Goal: Task Accomplishment & Management: Manage account settings

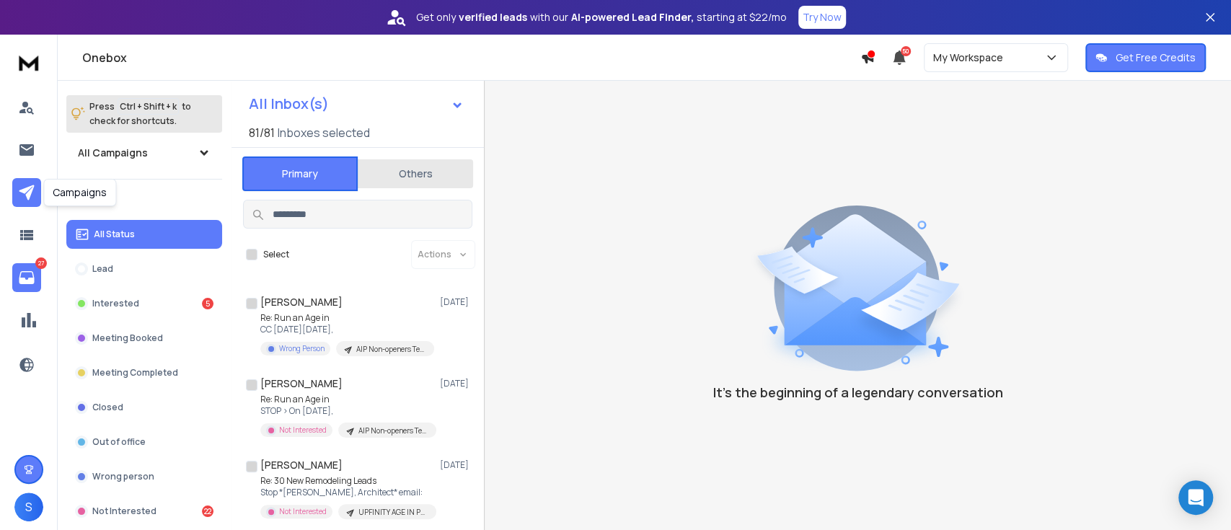
click at [18, 188] on icon at bounding box center [26, 192] width 17 height 17
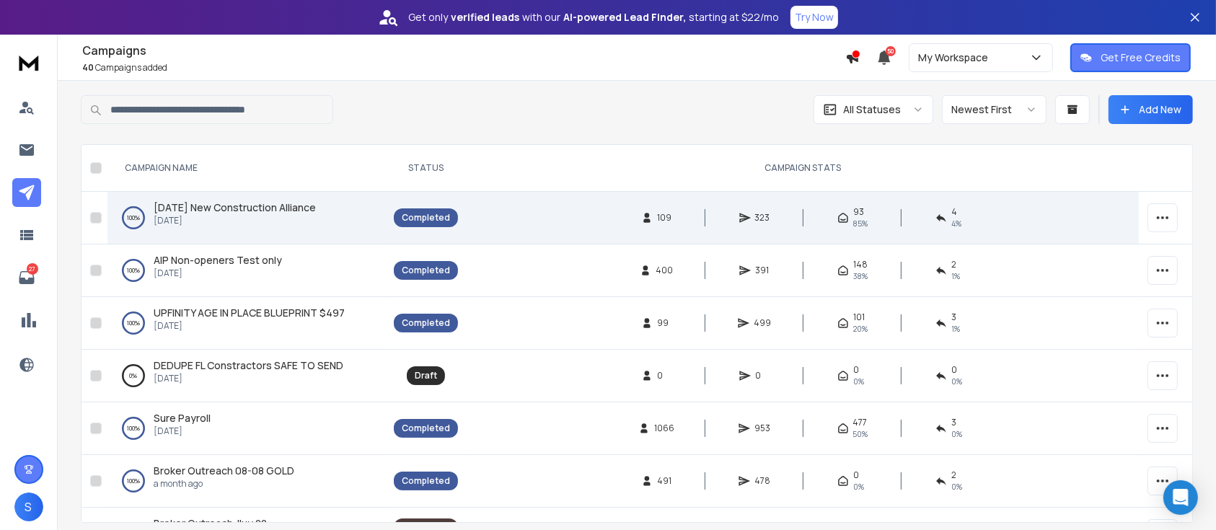
click at [219, 210] on span "[DATE] New Construction Alliance" at bounding box center [235, 207] width 162 height 14
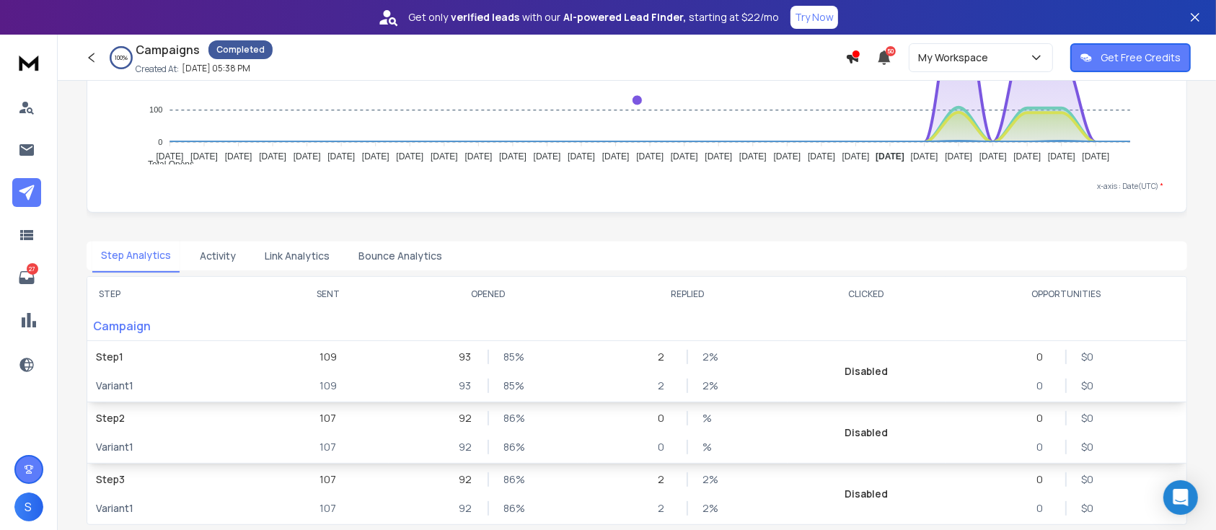
scroll to position [527, 0]
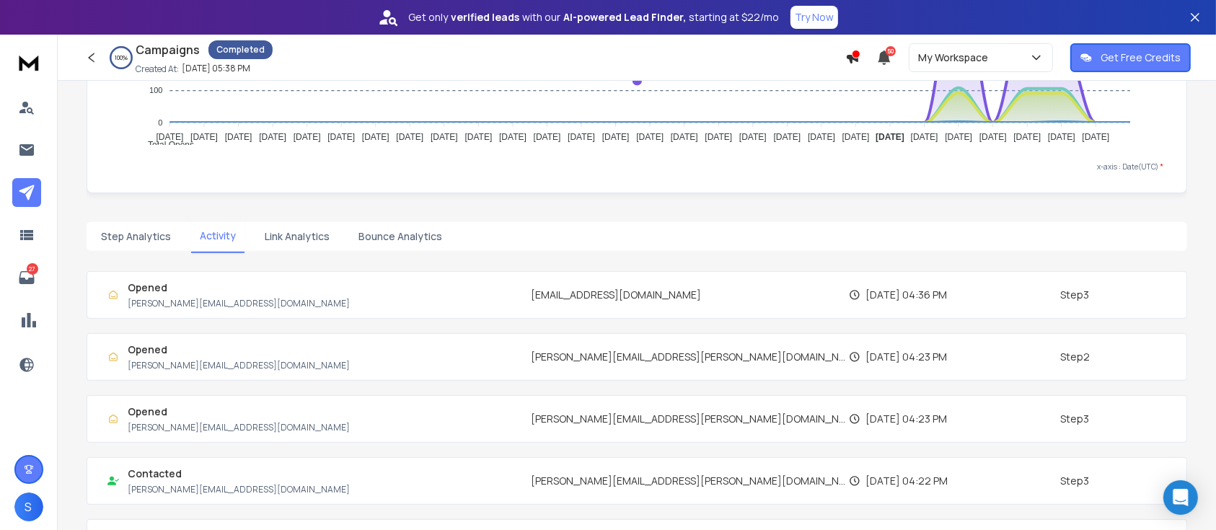
click at [219, 241] on button "Activity" at bounding box center [217, 236] width 53 height 33
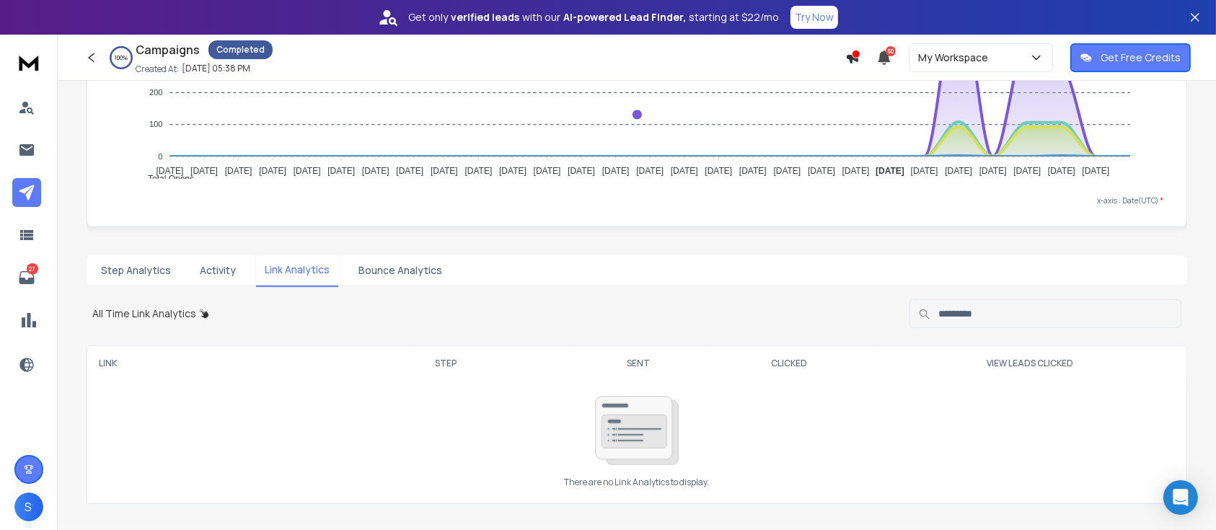
scroll to position [492, 0]
click at [284, 233] on div "Leads Contacted 109 Open Rate 85.32 % 93 Total Click Rate Disabled Know More Re…" at bounding box center [637, 127] width 1100 height 769
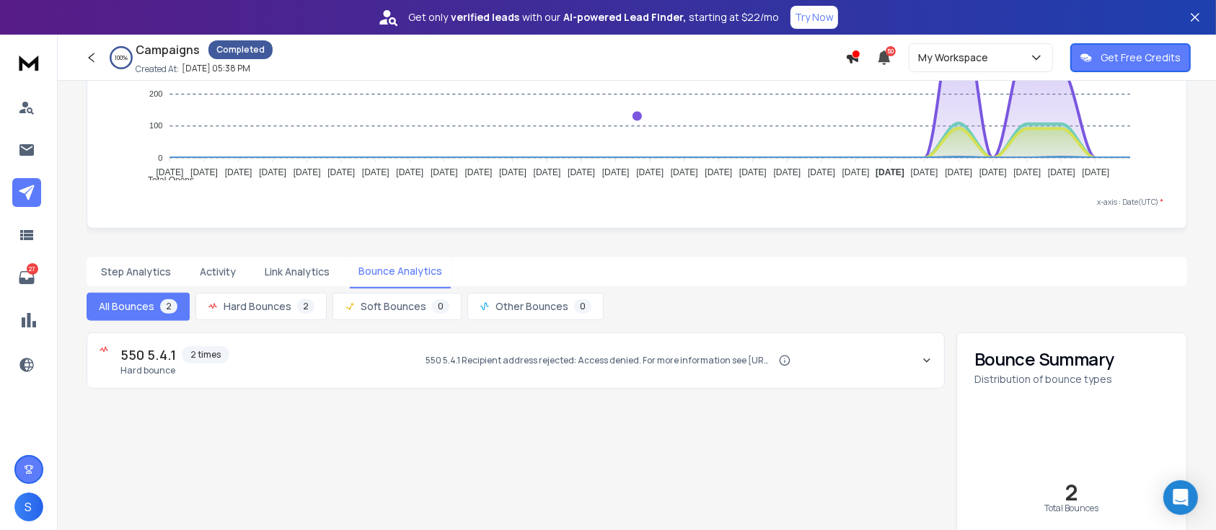
click at [384, 268] on button "Bounce Analytics" at bounding box center [400, 271] width 101 height 33
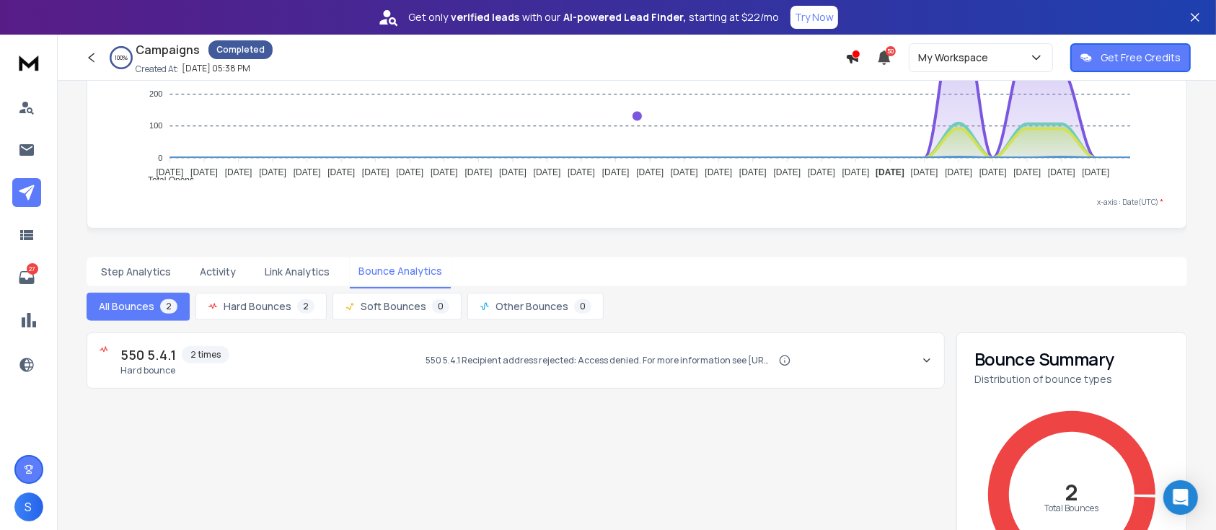
click at [567, 364] on span "550 5.4.1 Recipient address rejected: Access denied. For more information see […" at bounding box center [598, 361] width 347 height 12
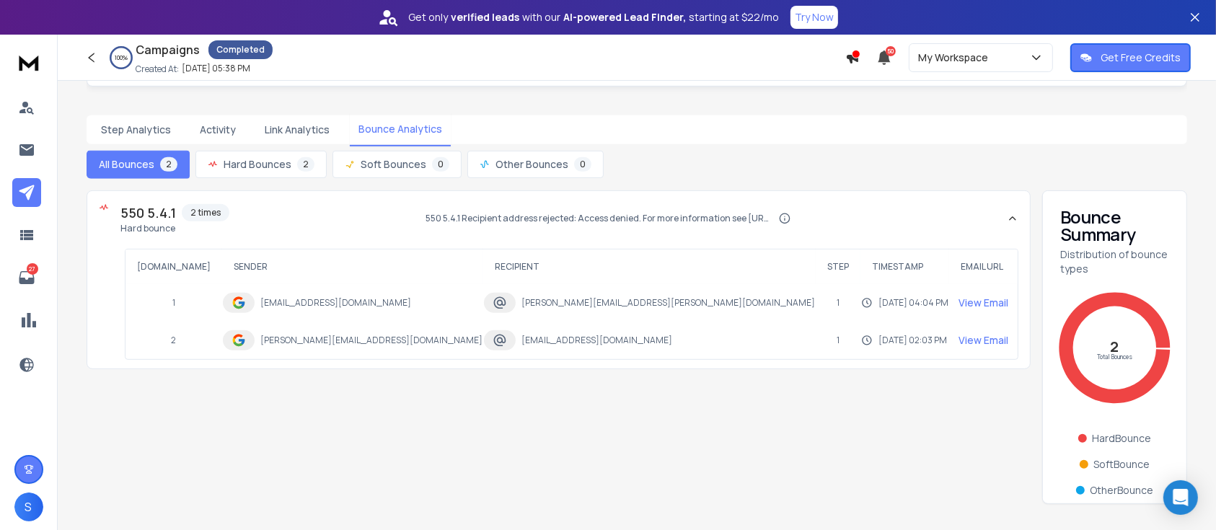
scroll to position [527, 0]
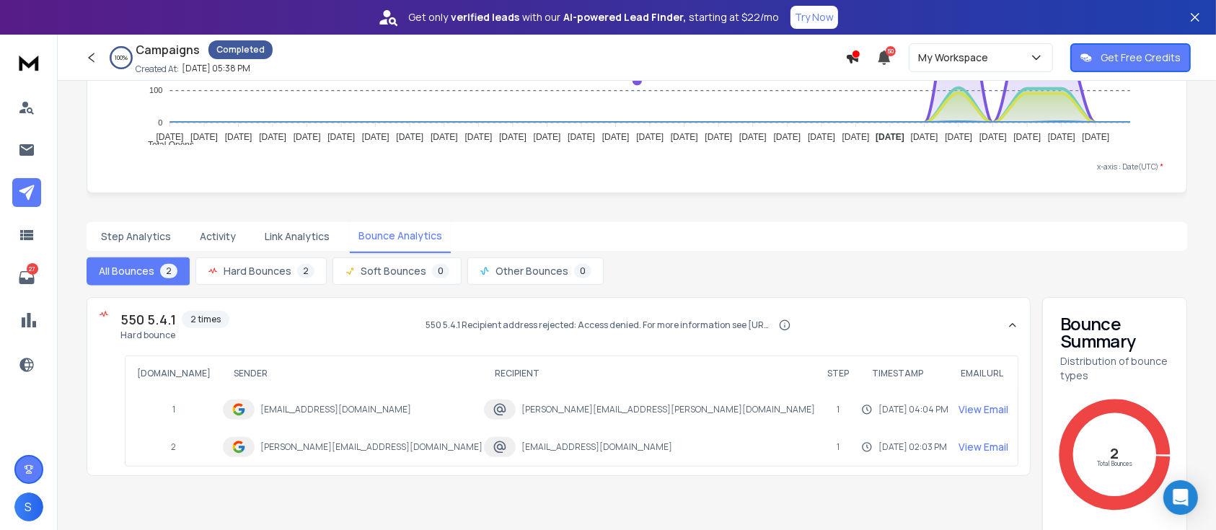
click at [144, 115] on div "Leads Contacted 109 Open Rate 85.32 % 93 Total Click Rate Disabled Know More Re…" at bounding box center [637, 161] width 1100 height 909
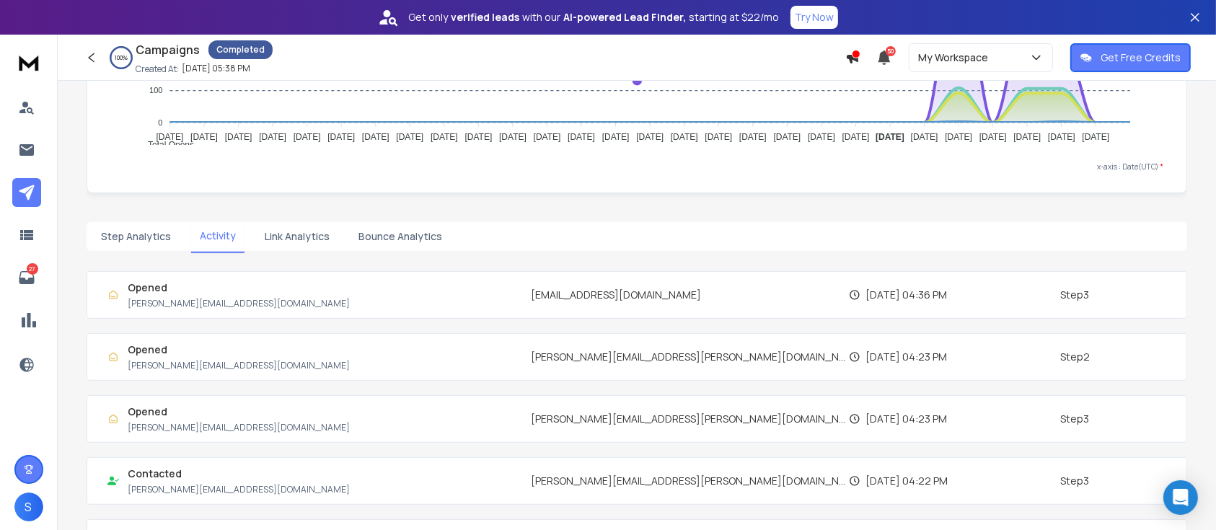
click at [209, 232] on button "Activity" at bounding box center [217, 236] width 53 height 33
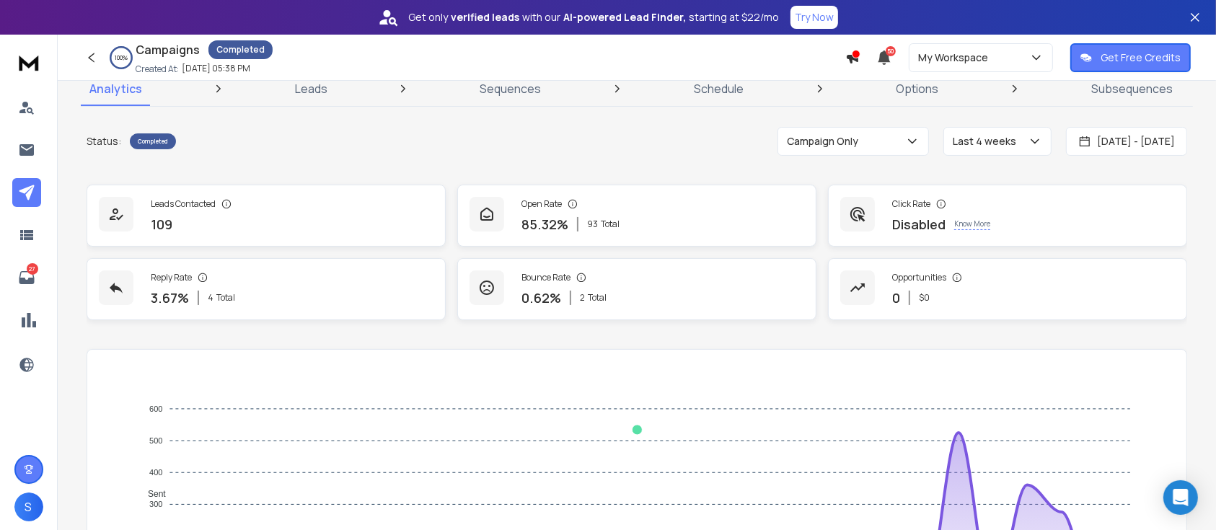
scroll to position [46, 0]
